Goal: Task Accomplishment & Management: Use online tool/utility

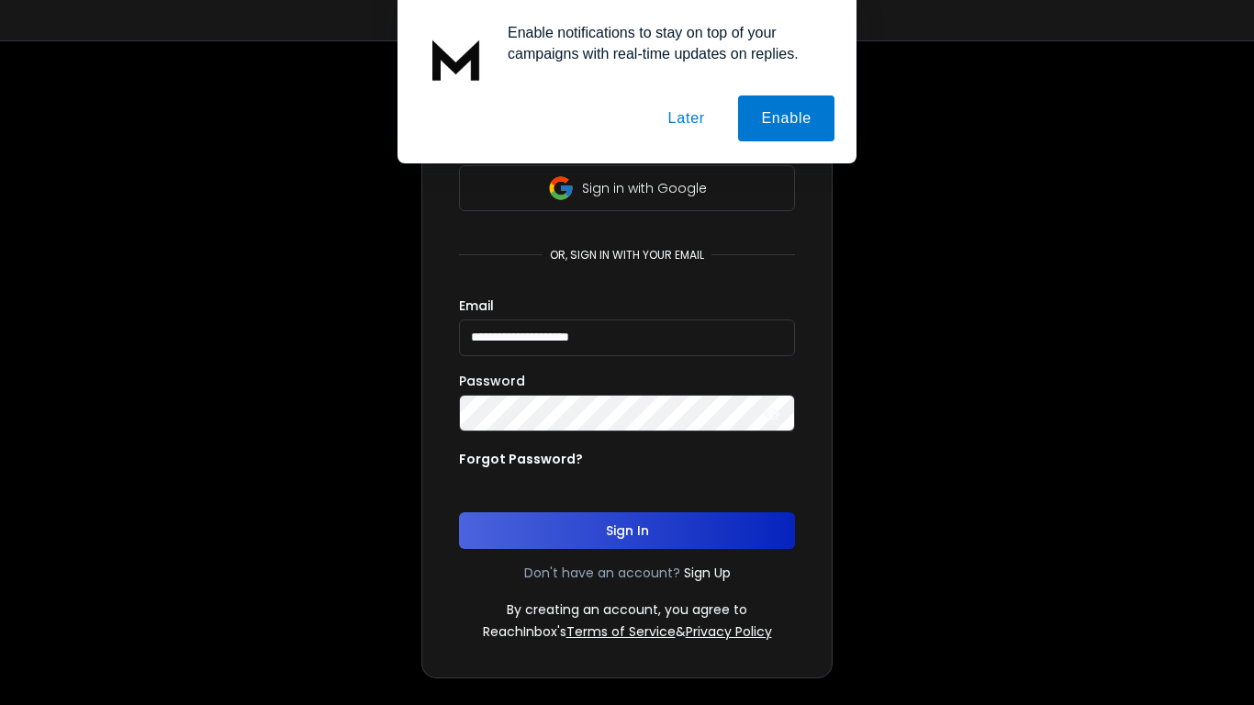
type input "**********"
click at [627, 530] on button "Sign In" at bounding box center [627, 530] width 336 height 37
